Goal: Task Accomplishment & Management: Complete application form

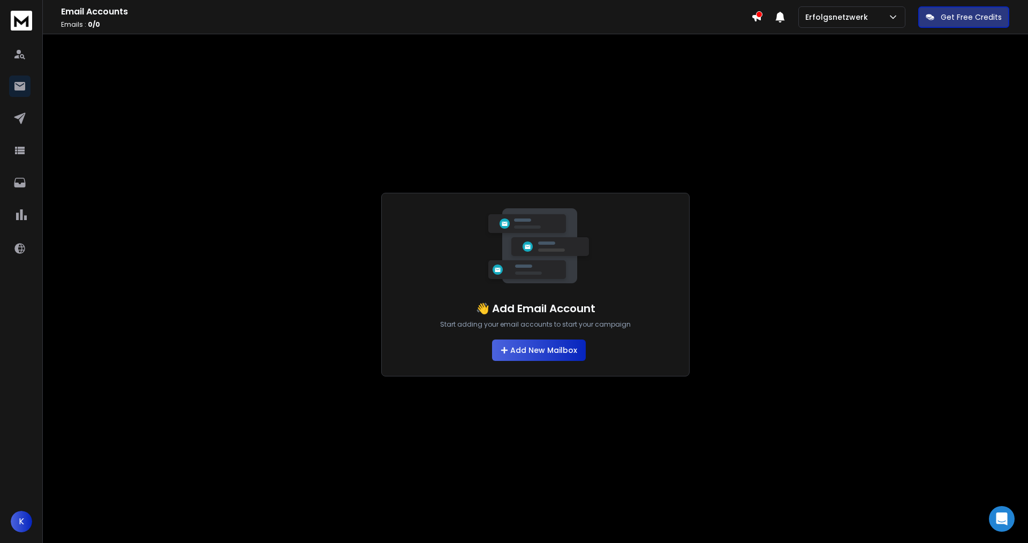
click at [545, 345] on button "Add New Mailbox" at bounding box center [539, 349] width 94 height 21
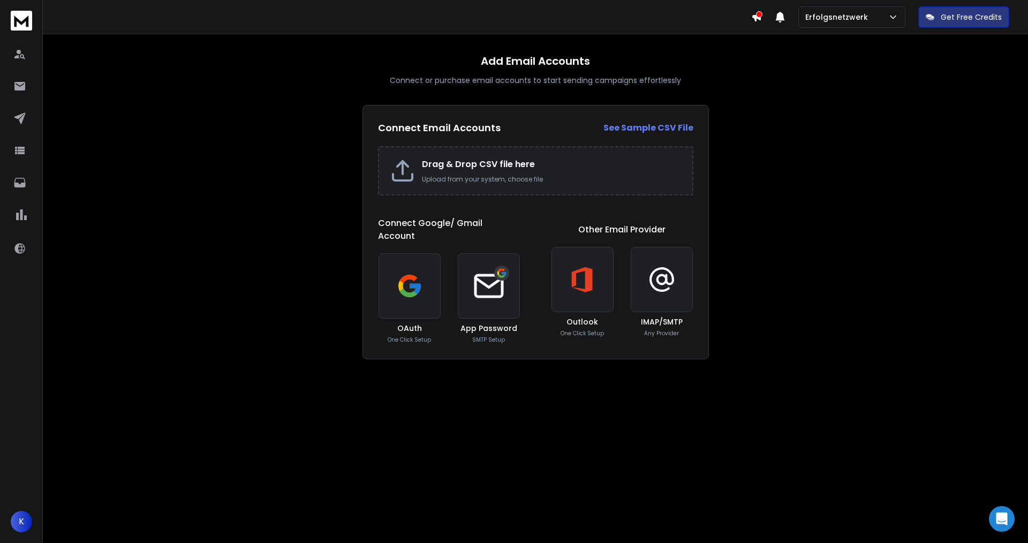
click at [650, 131] on strong "See Sample CSV File" at bounding box center [648, 127] width 90 height 12
click at [833, 12] on p "Erfolgsnetzwerk" at bounding box center [838, 17] width 67 height 11
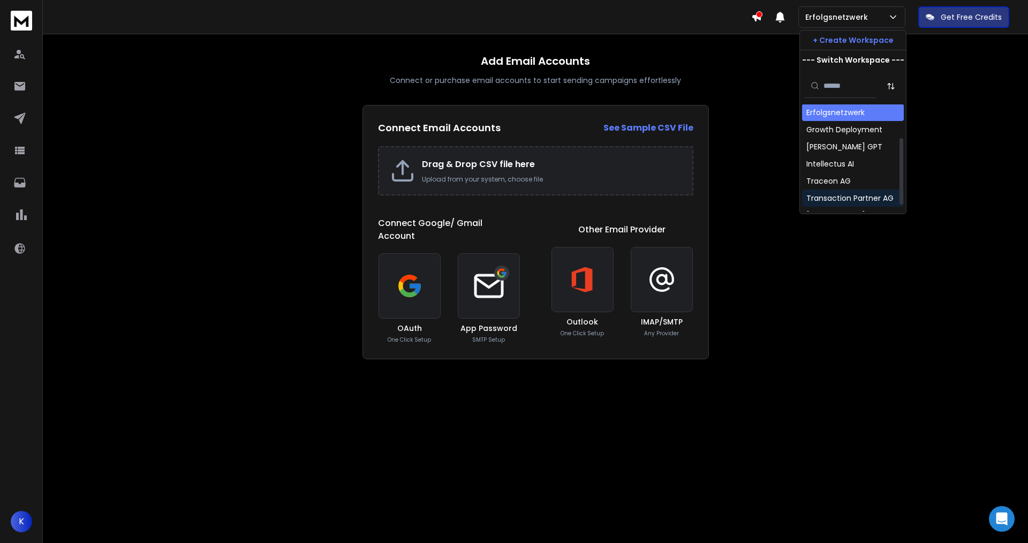
scroll to position [54, 0]
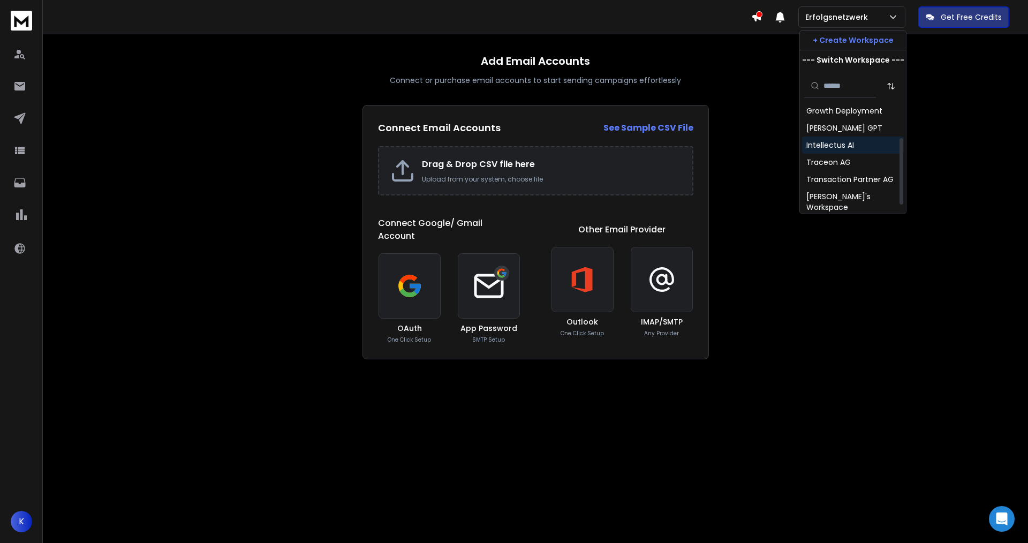
click at [848, 142] on div "Intellectus AI" at bounding box center [830, 145] width 48 height 11
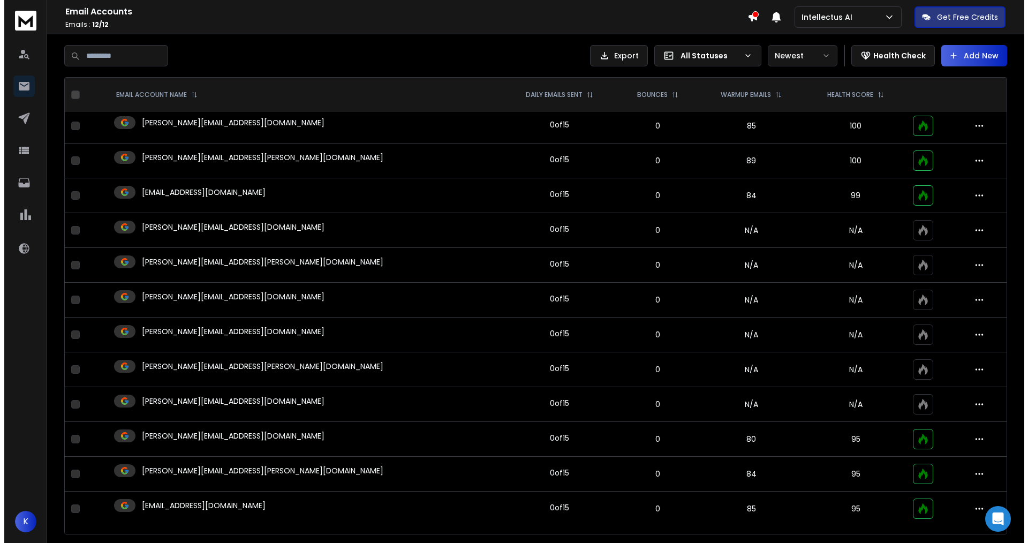
scroll to position [4, 0]
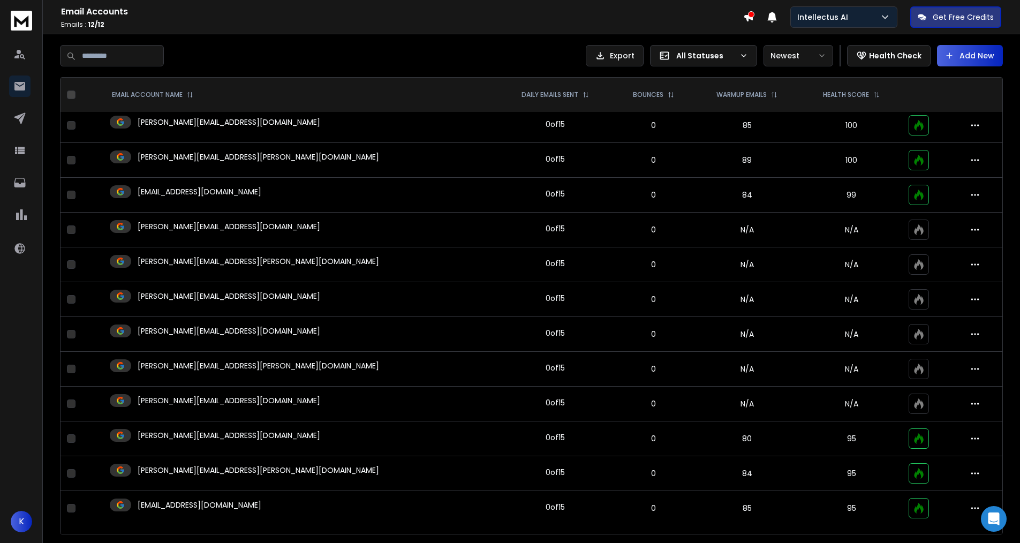
click at [853, 17] on div "Intellectus AI" at bounding box center [843, 17] width 93 height 11
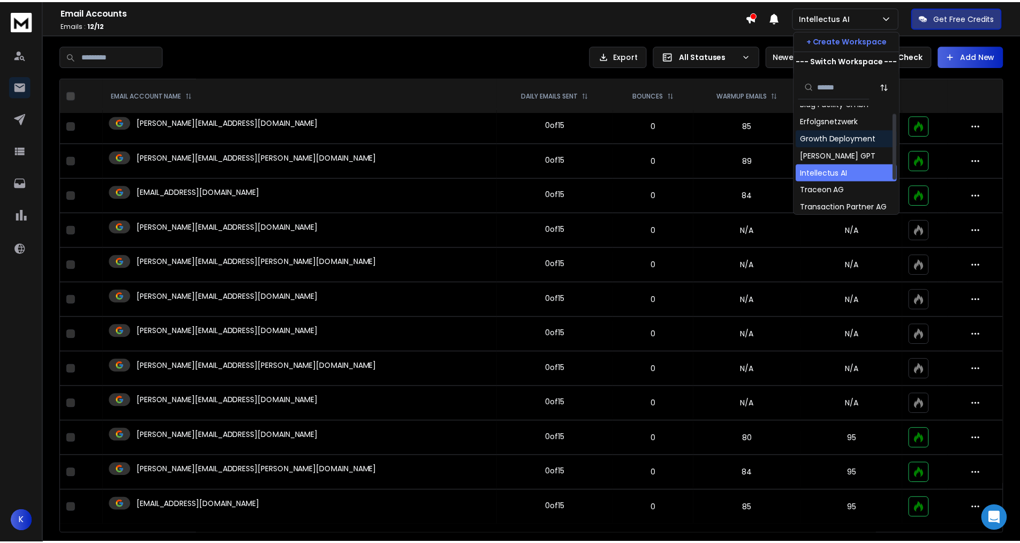
scroll to position [11, 0]
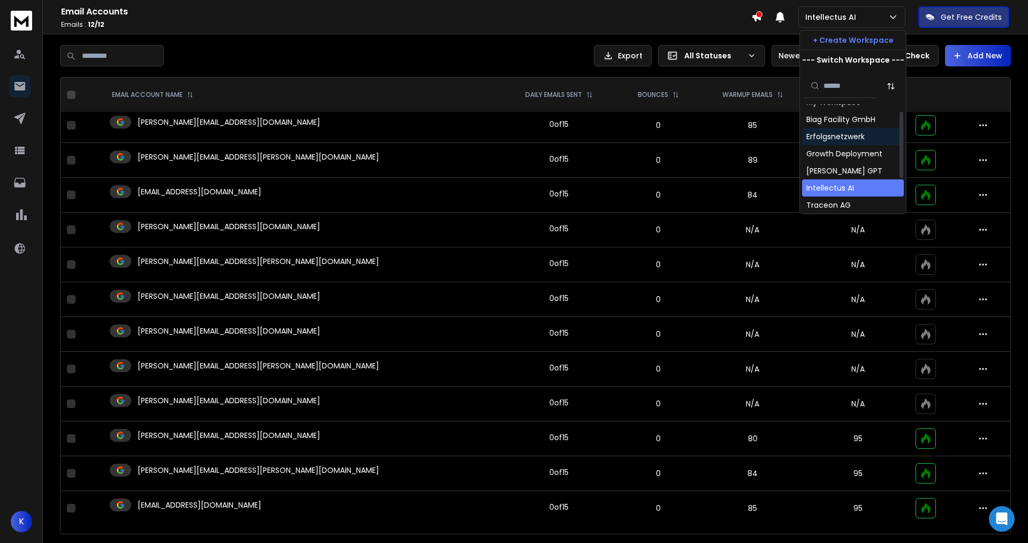
click at [848, 135] on div "Erfolgsnetzwerk" at bounding box center [835, 136] width 58 height 11
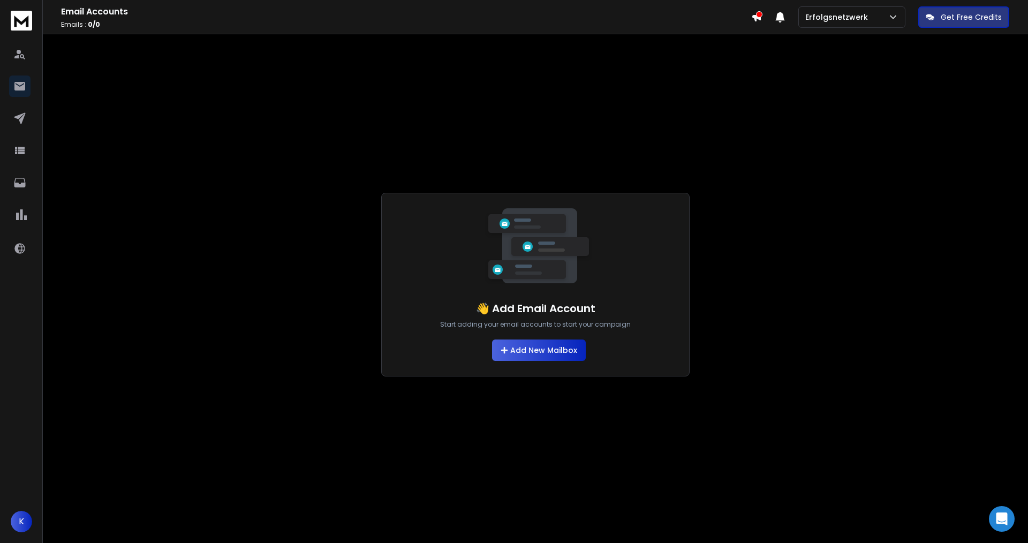
click at [524, 344] on button "Add New Mailbox" at bounding box center [539, 349] width 94 height 21
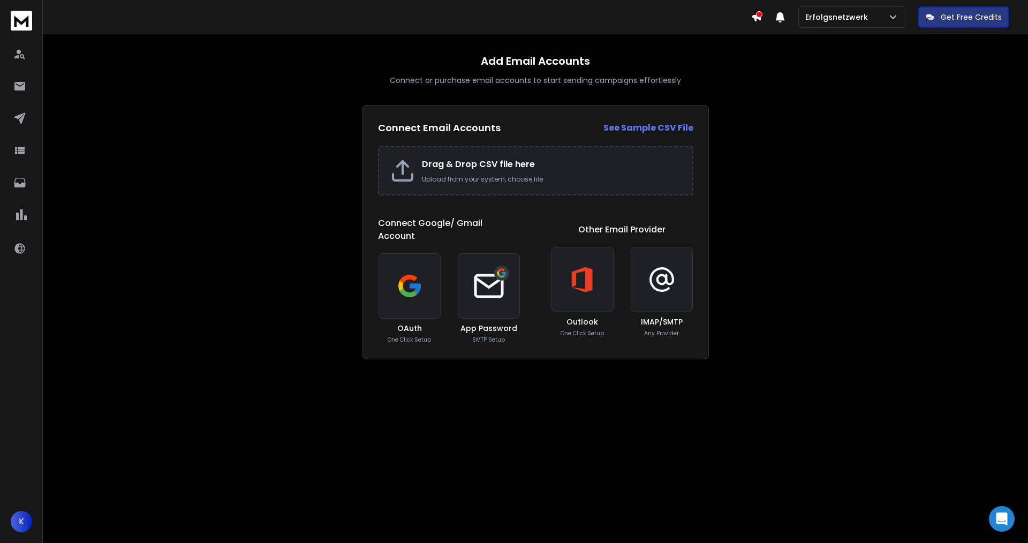
click at [485, 278] on polyline at bounding box center [488, 283] width 27 height 10
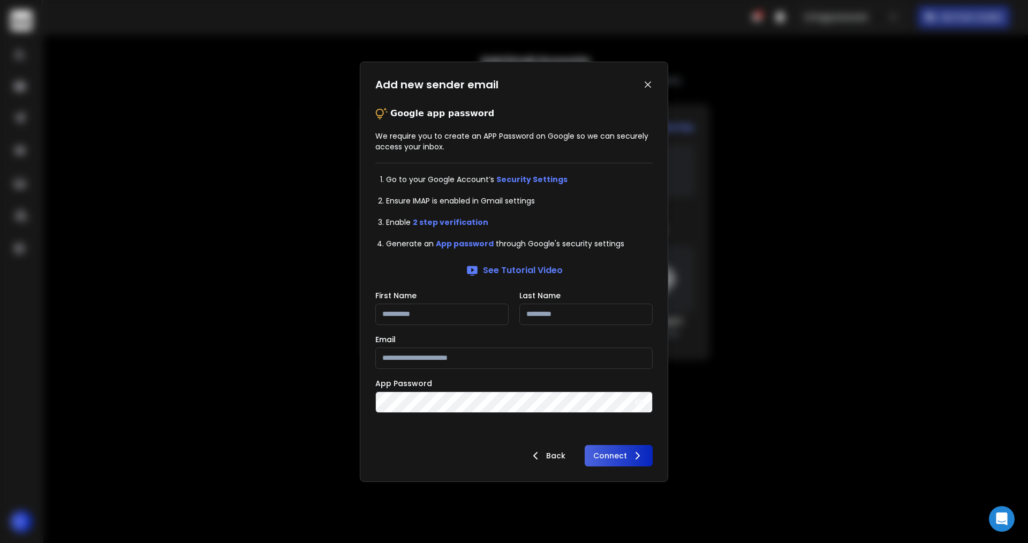
click at [430, 313] on input "text" at bounding box center [441, 313] width 133 height 21
click at [415, 360] on input "email" at bounding box center [513, 357] width 277 height 21
click at [648, 85] on icon at bounding box center [647, 84] width 6 height 6
